Goal: Navigation & Orientation: Find specific page/section

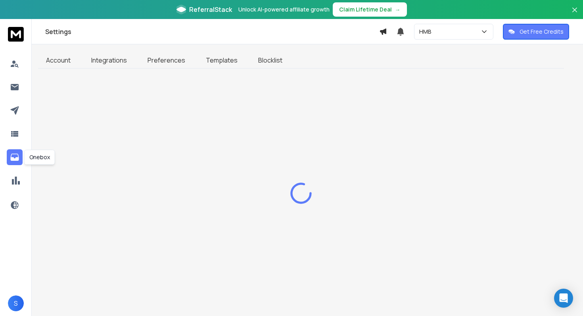
click at [19, 155] on link at bounding box center [15, 157] width 16 height 16
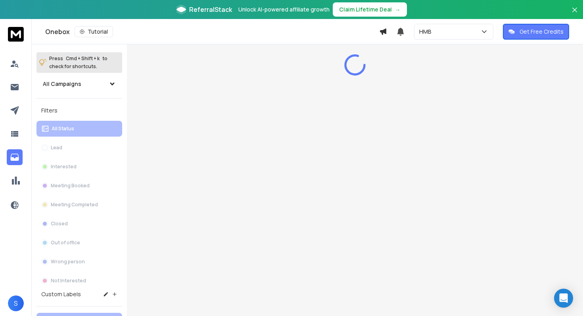
click at [76, 170] on div "All Status Lead Interested Meeting Booked Meeting Completed Closed Out of offic…" at bounding box center [79, 205] width 86 height 168
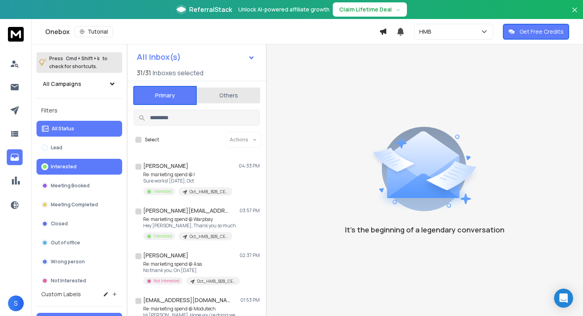
click at [74, 164] on p "Interested" at bounding box center [64, 167] width 26 height 6
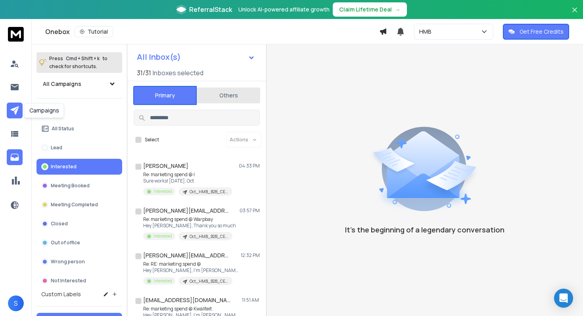
click at [15, 108] on icon at bounding box center [14, 111] width 8 height 8
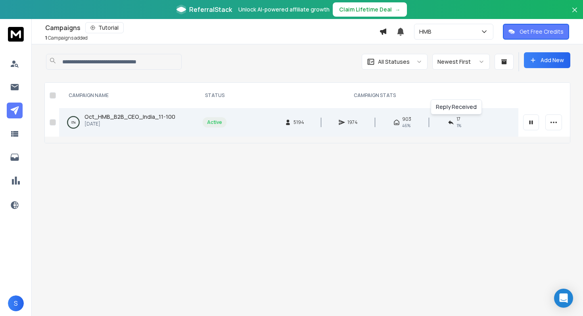
click at [464, 121] on div "17 1 %" at bounding box center [455, 122] width 24 height 13
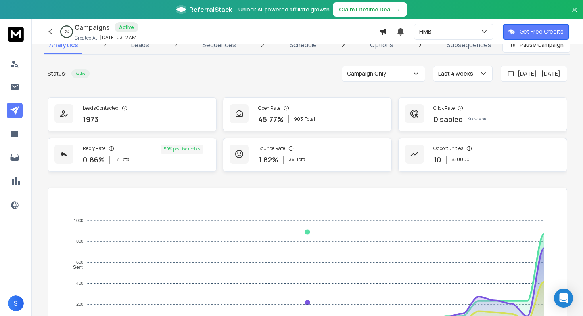
scroll to position [232, 0]
